Goal: Navigation & Orientation: Find specific page/section

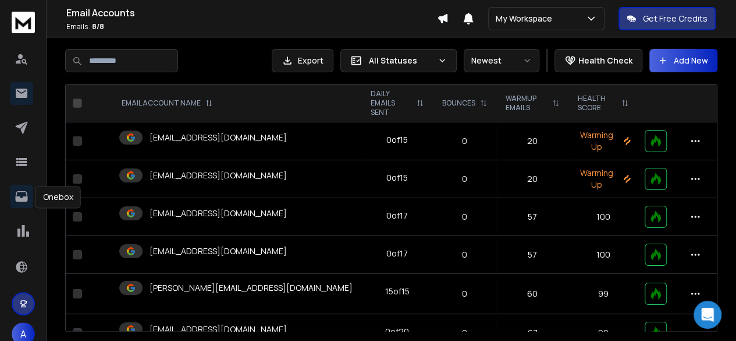
click at [20, 188] on link at bounding box center [21, 196] width 23 height 23
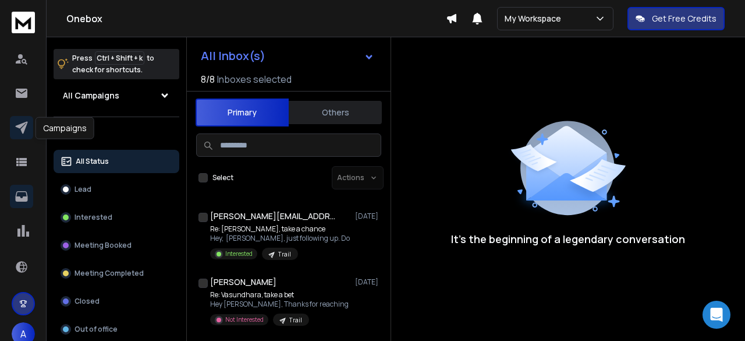
click at [31, 134] on link at bounding box center [21, 127] width 23 height 23
